Goal: Navigation & Orientation: Find specific page/section

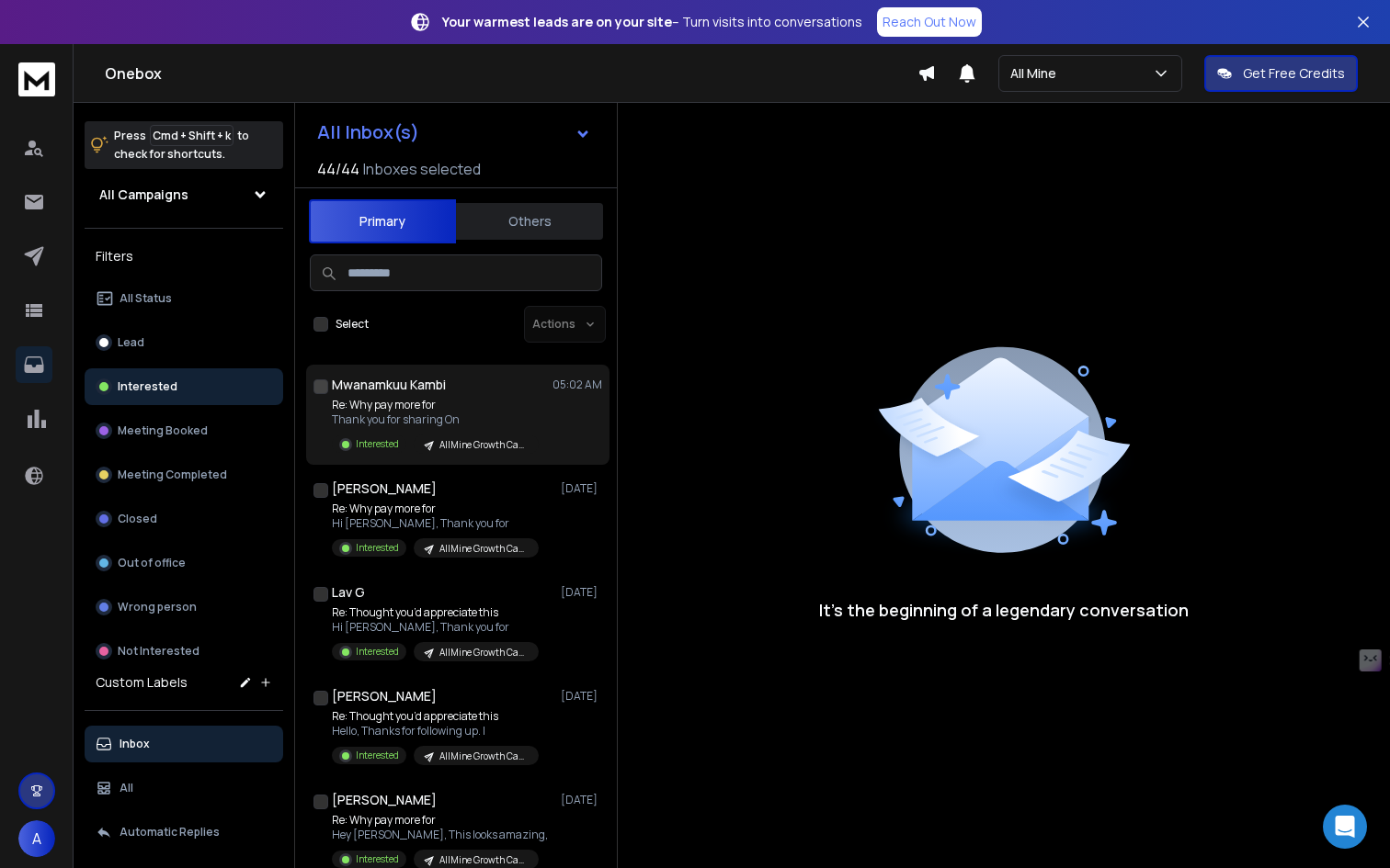
click at [515, 413] on p "Thank you for sharing On" at bounding box center [435, 419] width 207 height 15
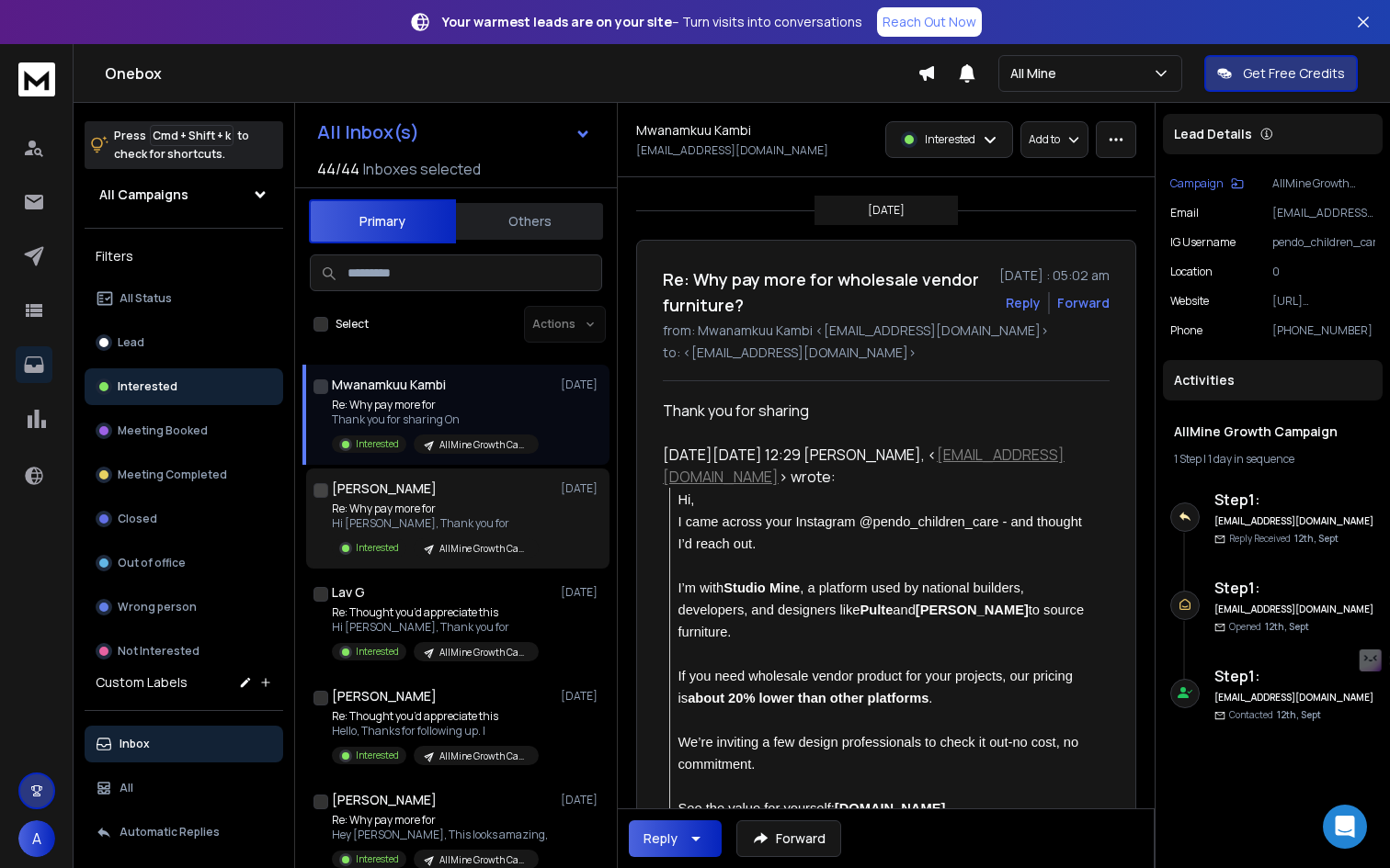
click at [408, 505] on p "Re: Why pay more for" at bounding box center [435, 509] width 207 height 15
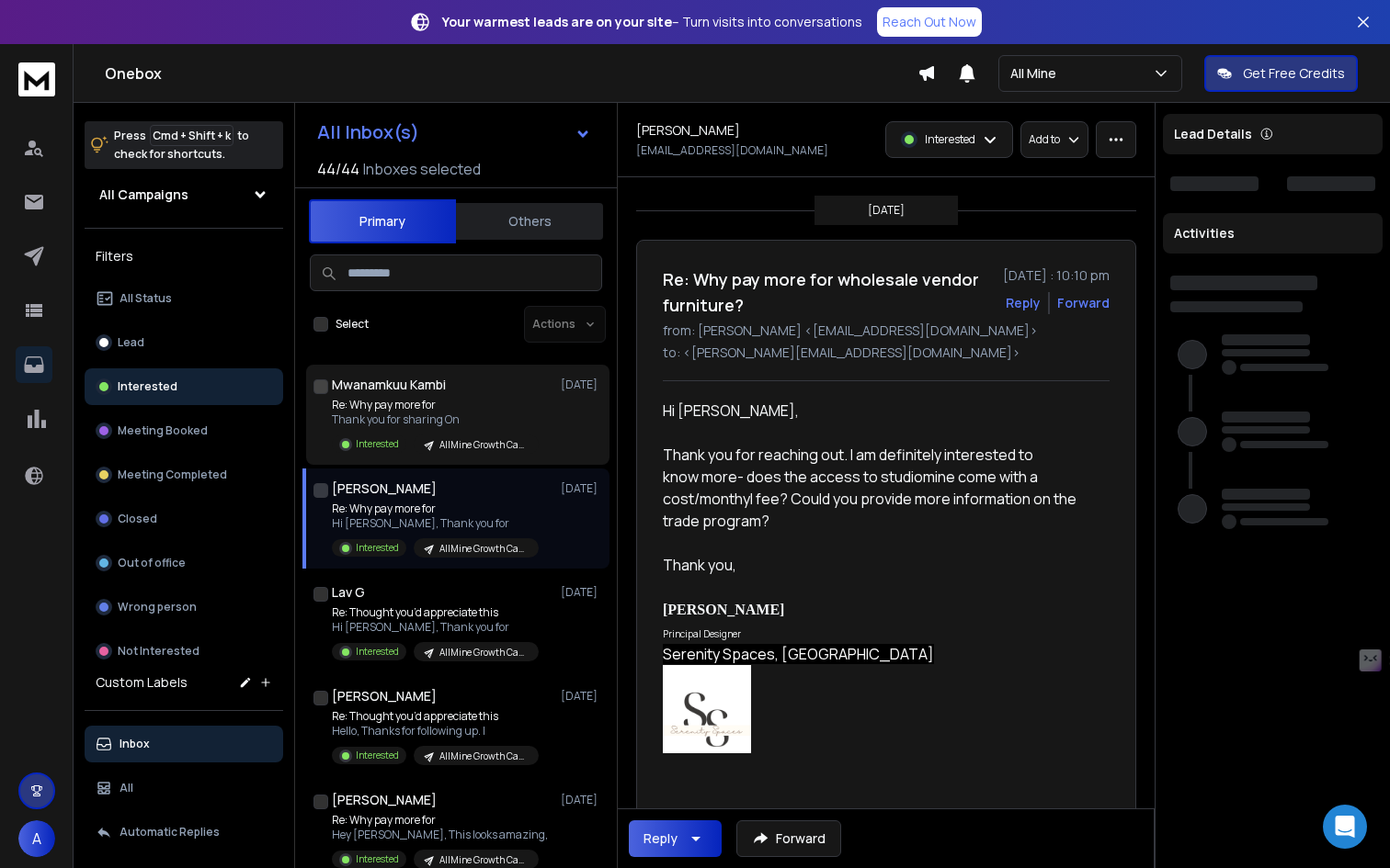
click at [431, 437] on icon at bounding box center [431, 445] width 16 height 16
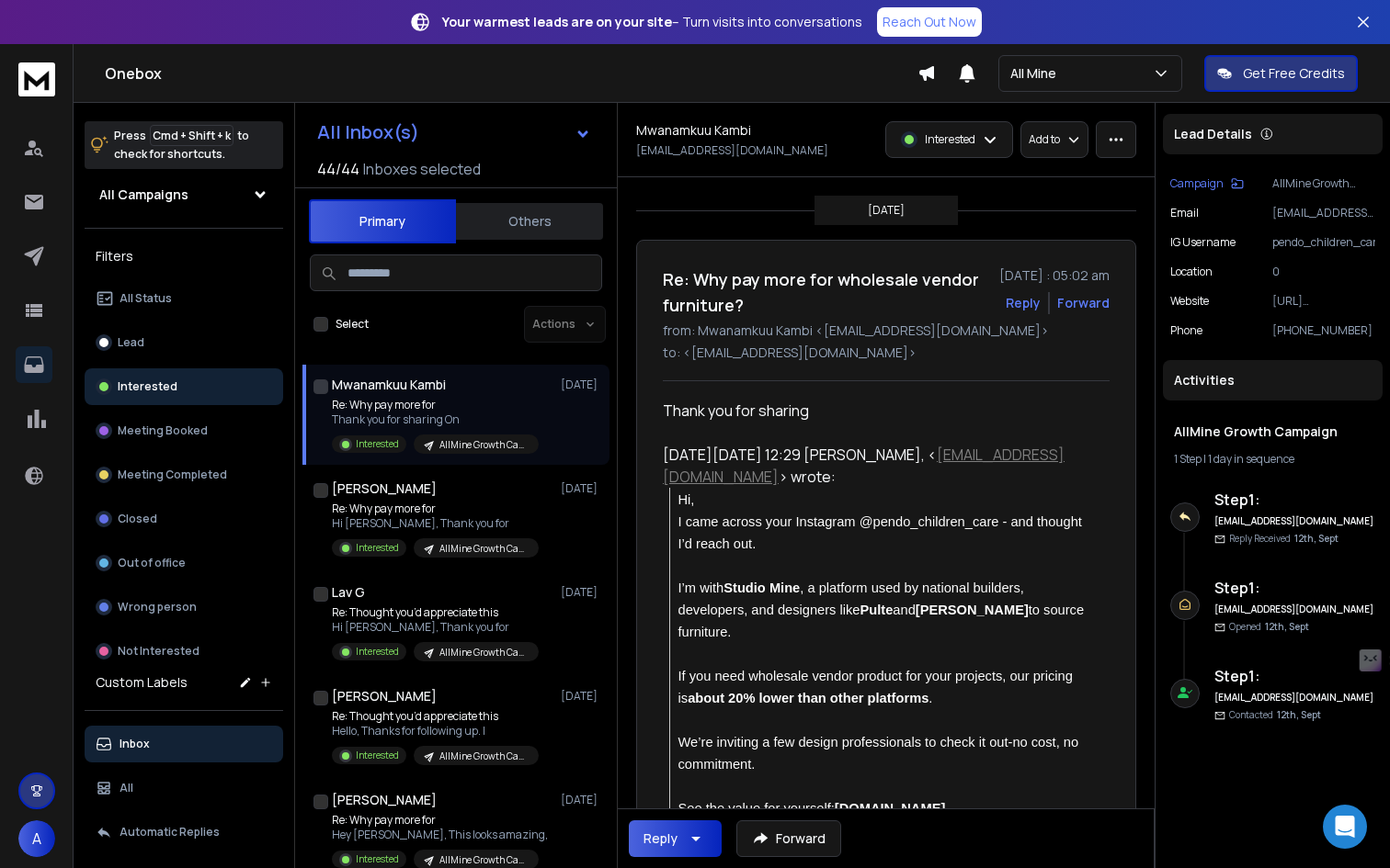
click at [440, 424] on p "Thank you for sharing On" at bounding box center [435, 419] width 207 height 15
click at [42, 359] on icon at bounding box center [34, 365] width 22 height 22
click at [24, 314] on icon at bounding box center [34, 310] width 22 height 22
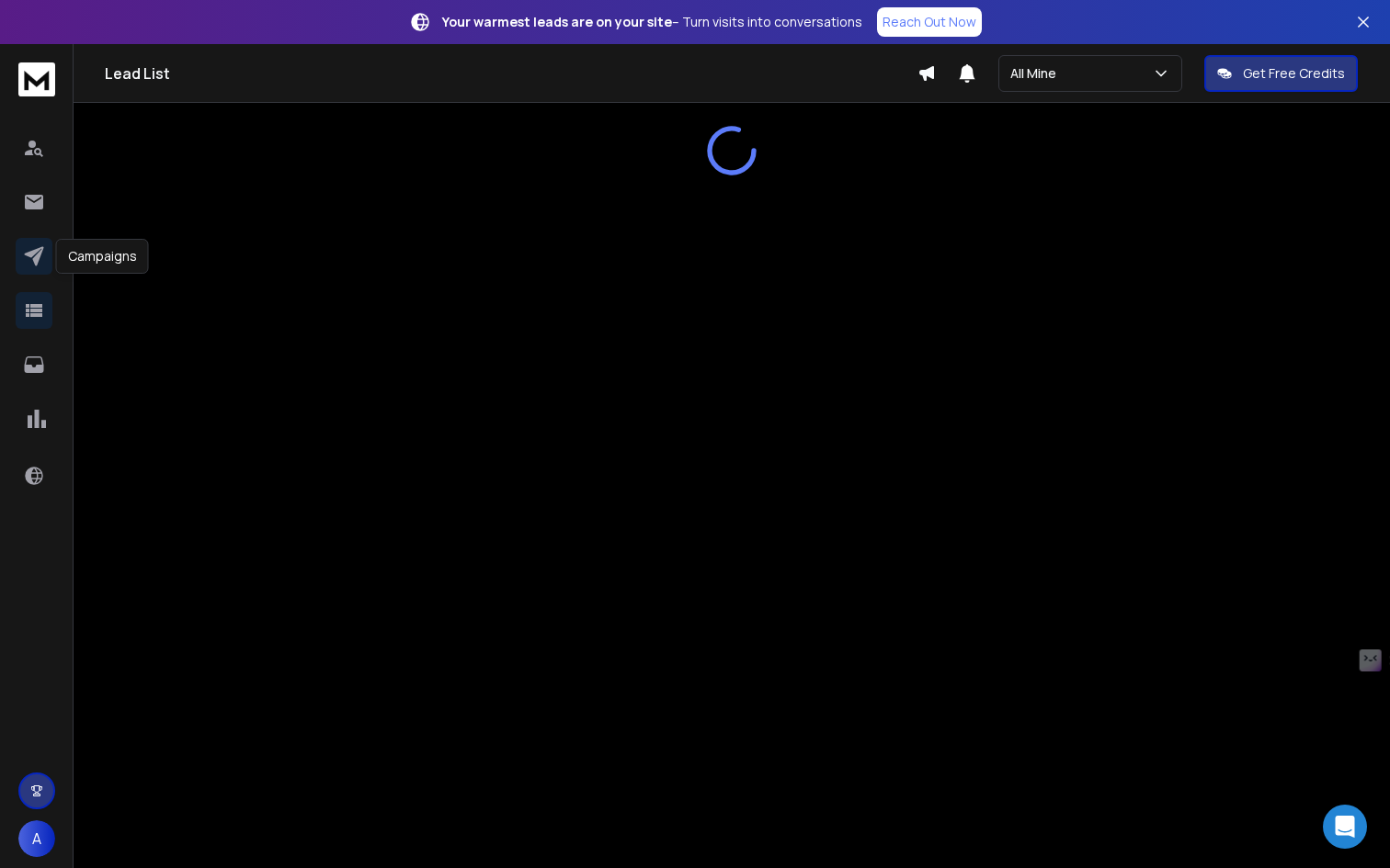
click at [29, 268] on link at bounding box center [34, 256] width 37 height 37
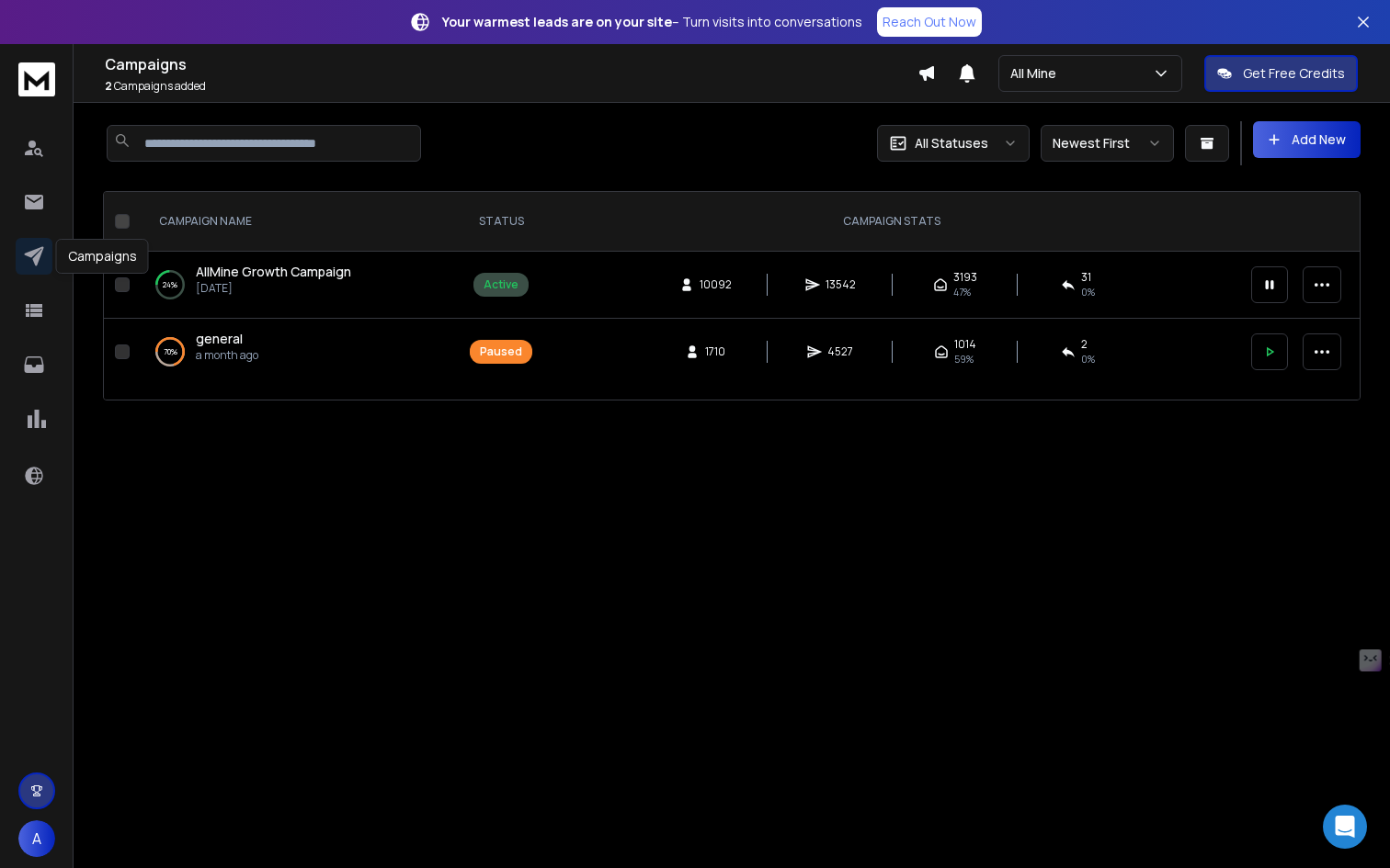
click at [35, 247] on icon at bounding box center [34, 256] width 22 height 22
click at [41, 361] on icon at bounding box center [34, 365] width 22 height 22
